Goal: Use online tool/utility: Use online tool/utility

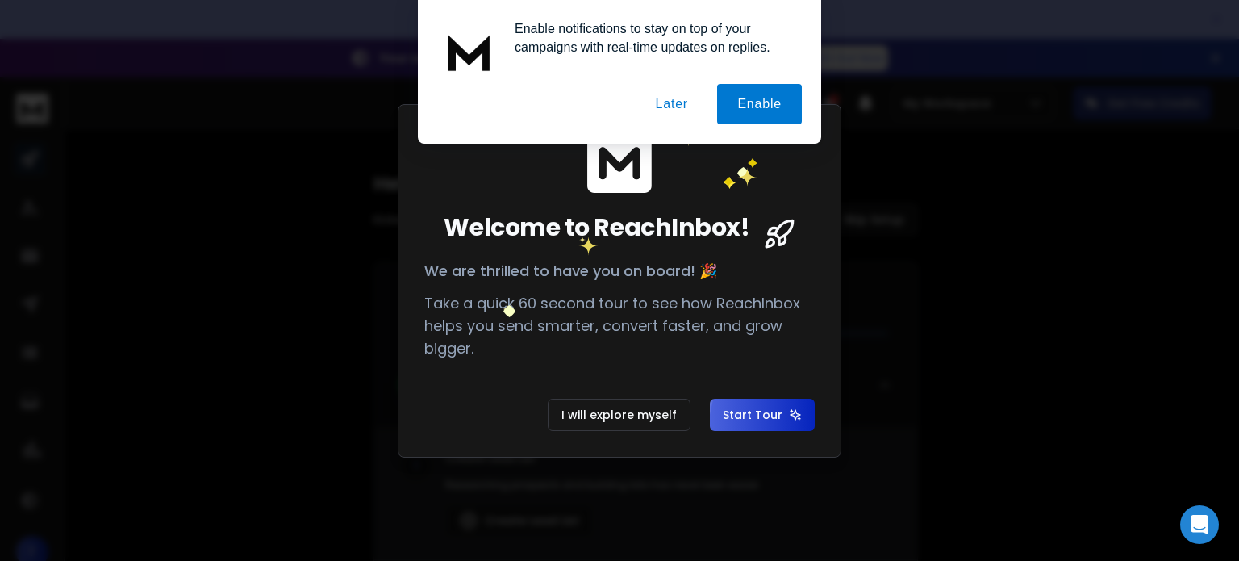
click at [668, 107] on button "Later" at bounding box center [671, 104] width 73 height 40
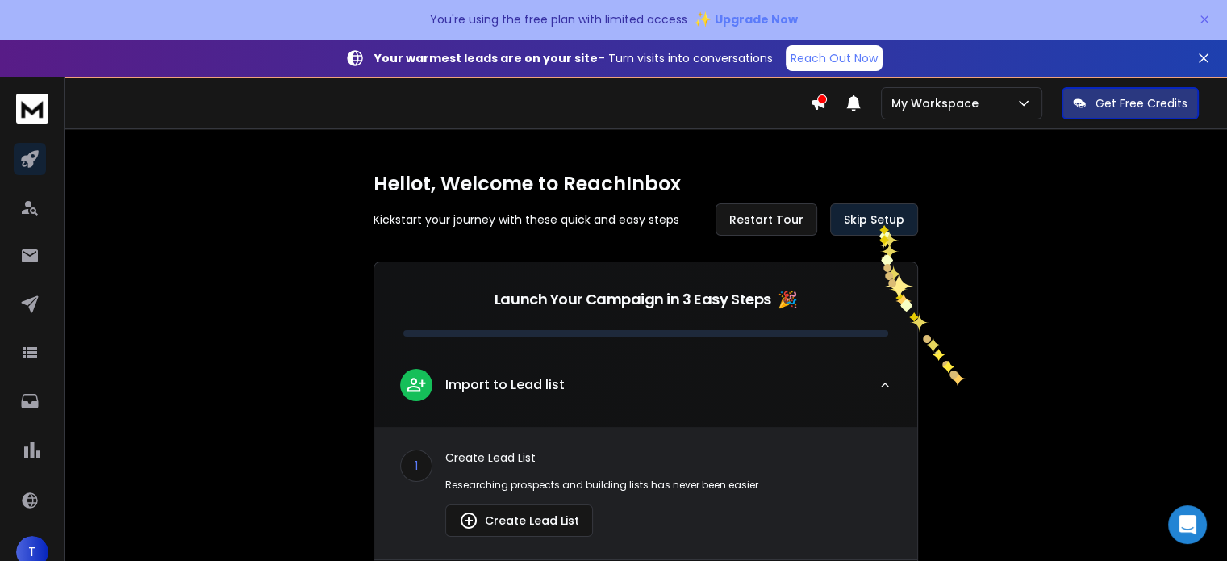
click at [879, 225] on span "Skip Setup" at bounding box center [874, 219] width 60 height 16
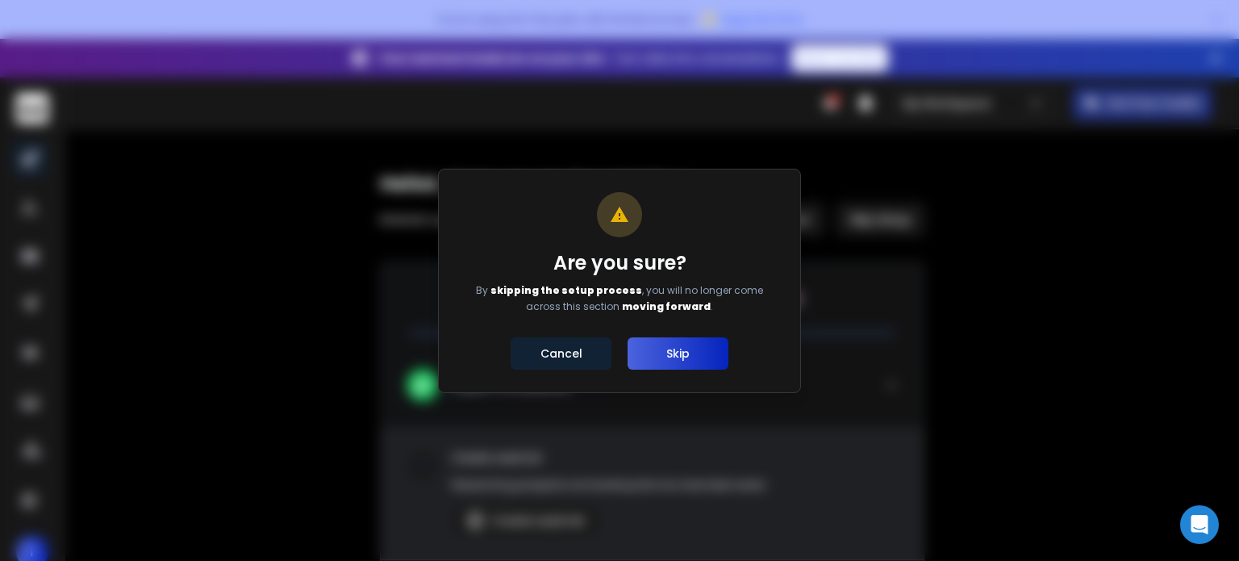
click at [671, 357] on button "Skip" at bounding box center [678, 353] width 101 height 32
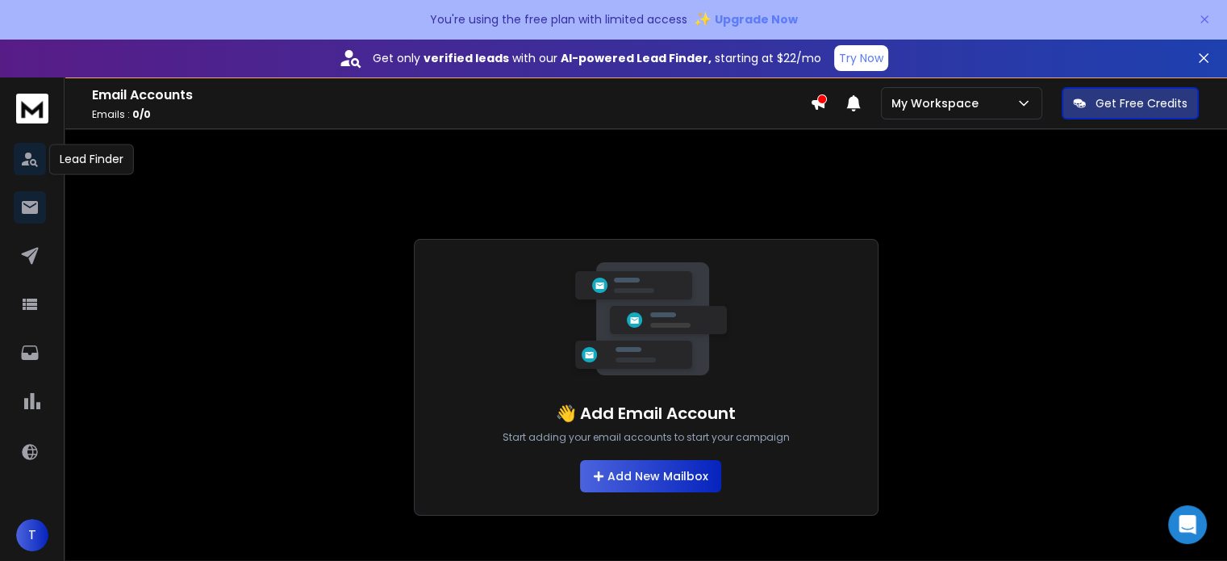
click at [36, 156] on icon at bounding box center [29, 158] width 19 height 19
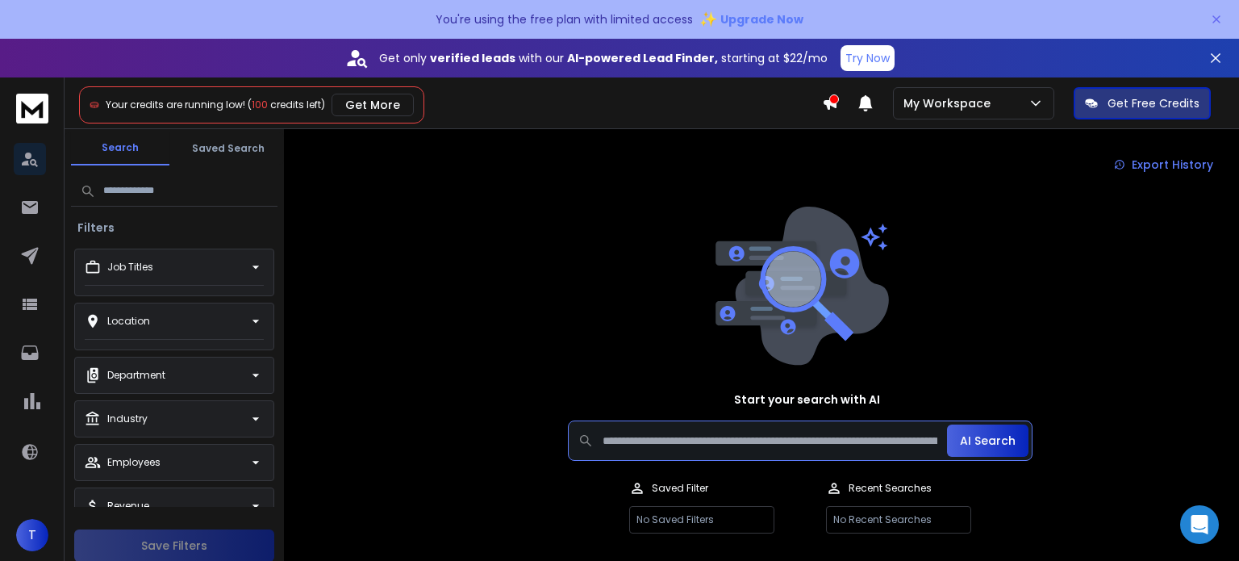
click at [132, 201] on input at bounding box center [174, 190] width 207 height 32
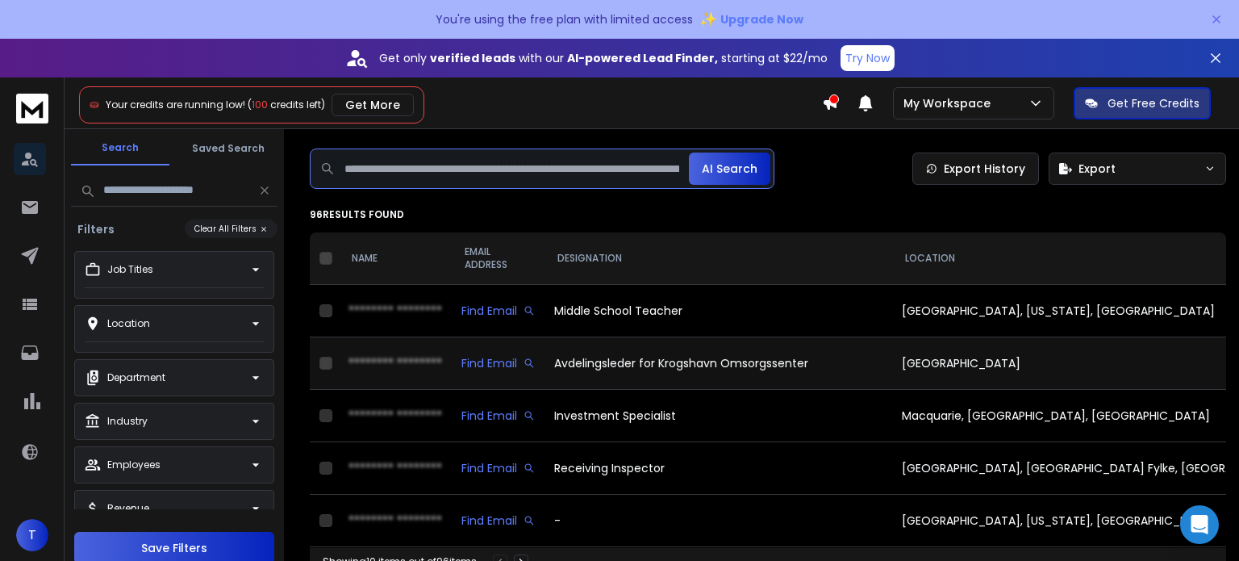
type input "**********"
click at [943, 358] on td "[GEOGRAPHIC_DATA]" at bounding box center [1110, 363] width 436 height 52
